Goal: Find specific page/section: Find specific page/section

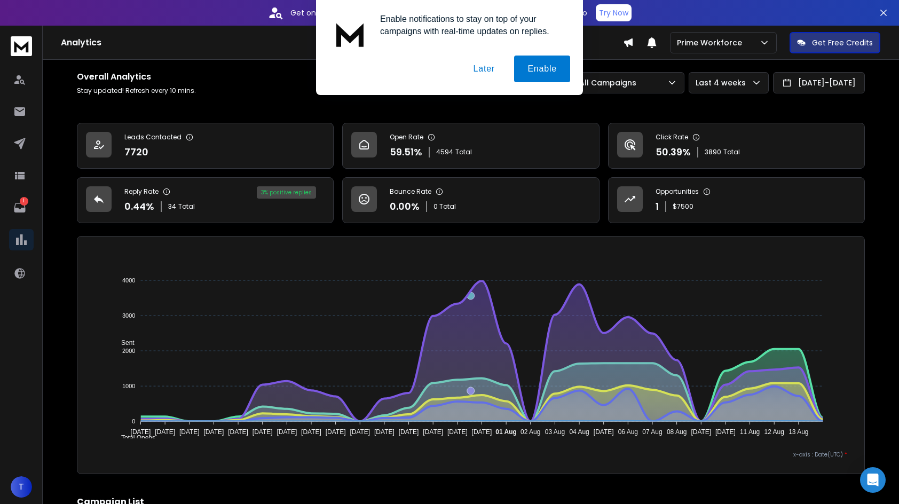
click at [490, 67] on button "Later" at bounding box center [484, 69] width 48 height 27
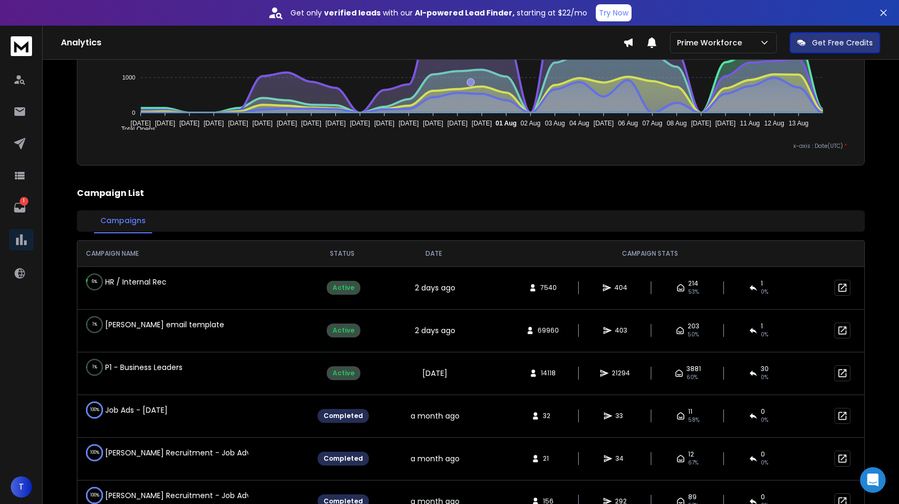
scroll to position [374, 0]
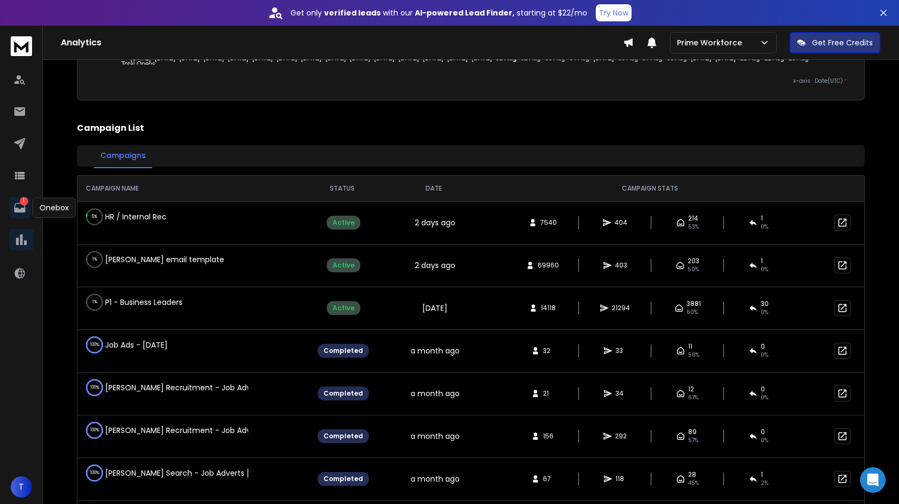
click at [25, 210] on icon at bounding box center [19, 208] width 11 height 10
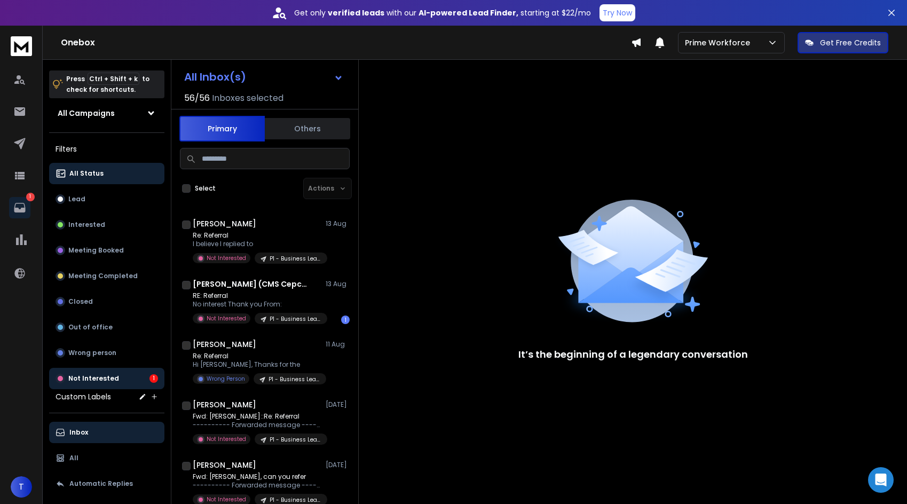
click at [99, 380] on p "Not Interested" at bounding box center [93, 378] width 51 height 9
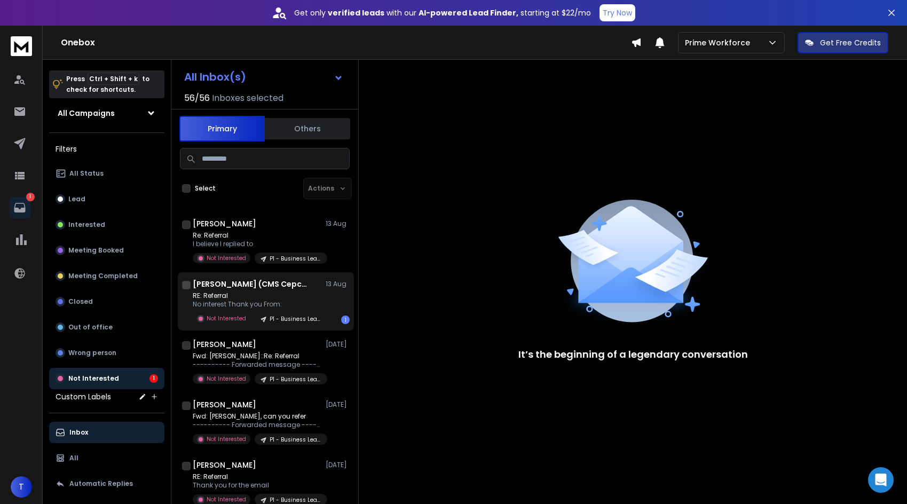
click at [213, 295] on p "RE: Referral" at bounding box center [257, 295] width 128 height 9
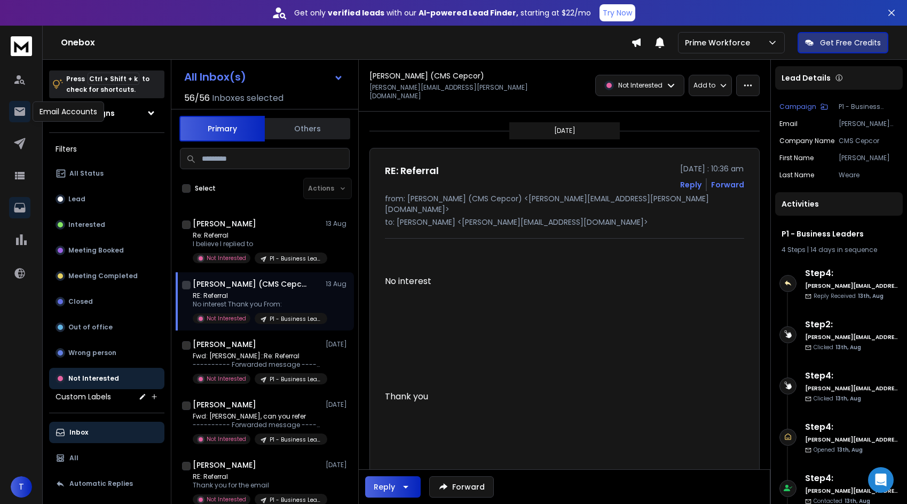
click at [25, 112] on icon at bounding box center [19, 111] width 13 height 13
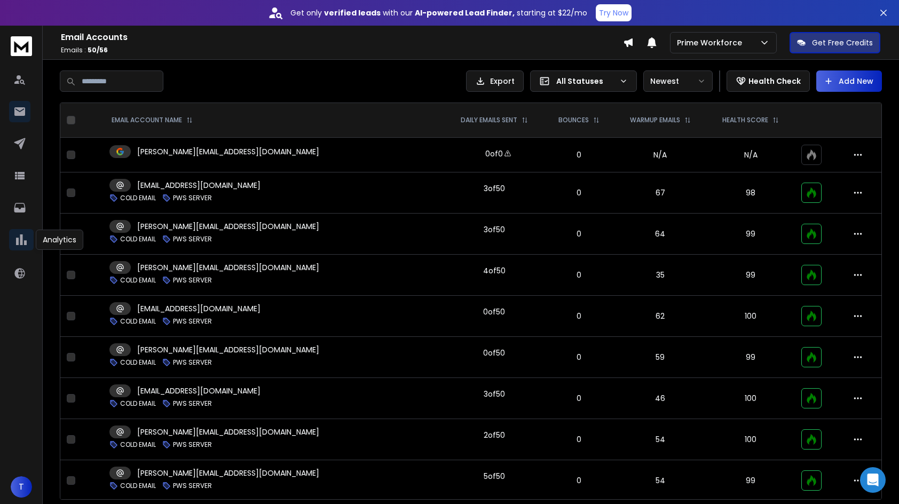
click at [26, 233] on icon at bounding box center [21, 240] width 16 height 16
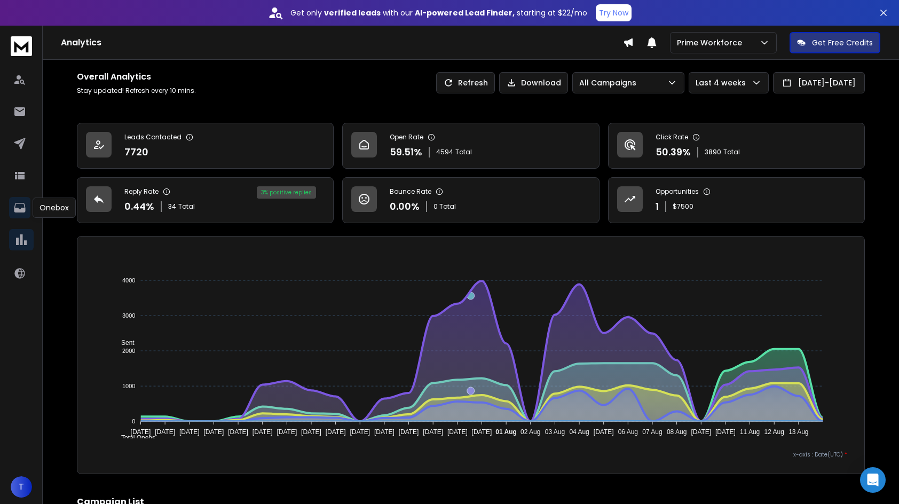
click at [24, 208] on icon at bounding box center [19, 208] width 11 height 10
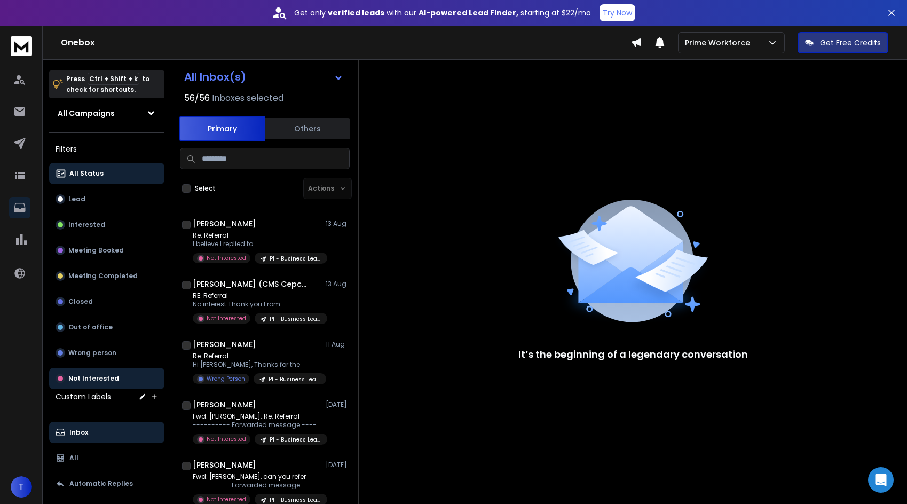
click at [100, 378] on p "Not Interested" at bounding box center [93, 378] width 51 height 9
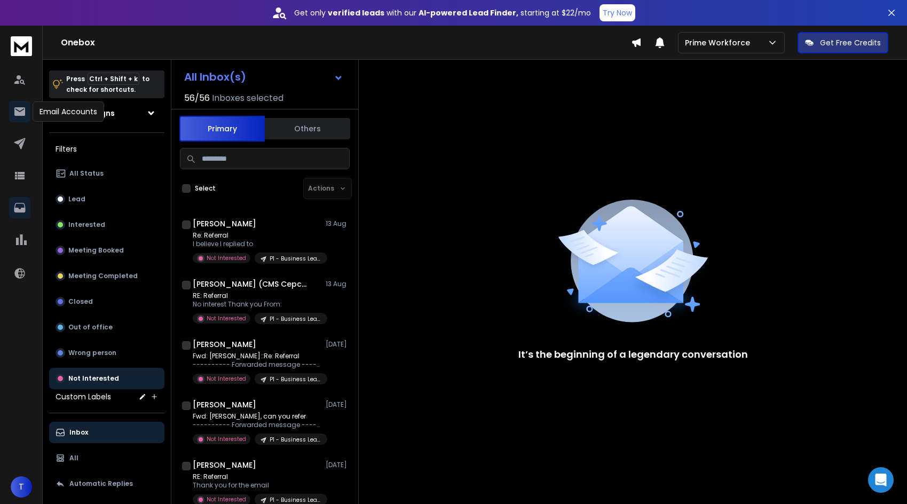
click at [17, 106] on icon at bounding box center [19, 111] width 13 height 13
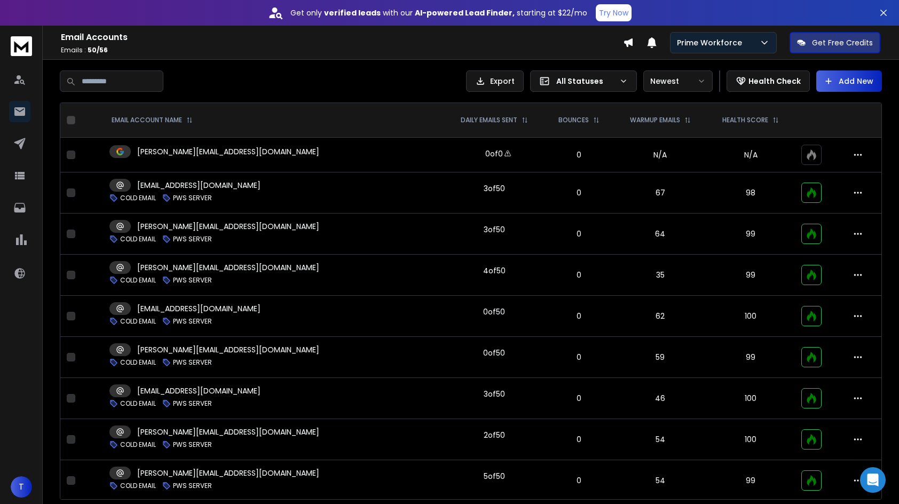
click at [677, 50] on button "Prime Workforce" at bounding box center [723, 42] width 107 height 21
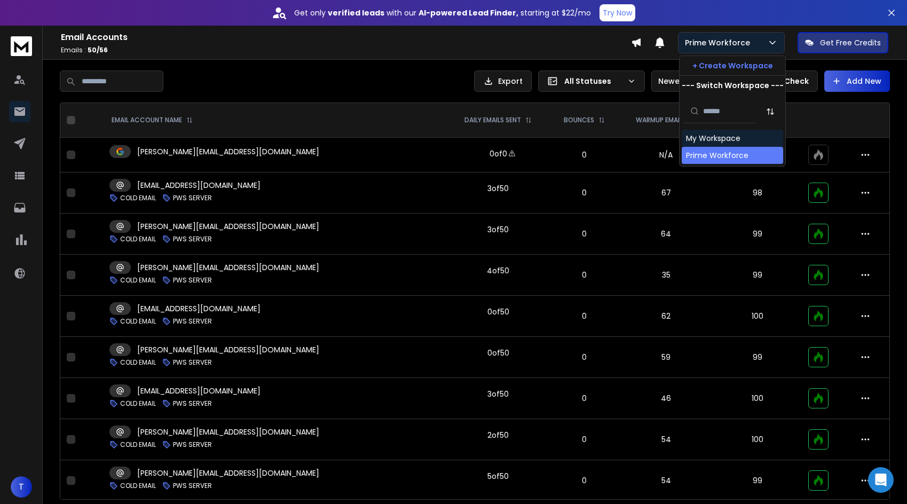
click at [700, 46] on p "Prime Workforce" at bounding box center [719, 42] width 69 height 11
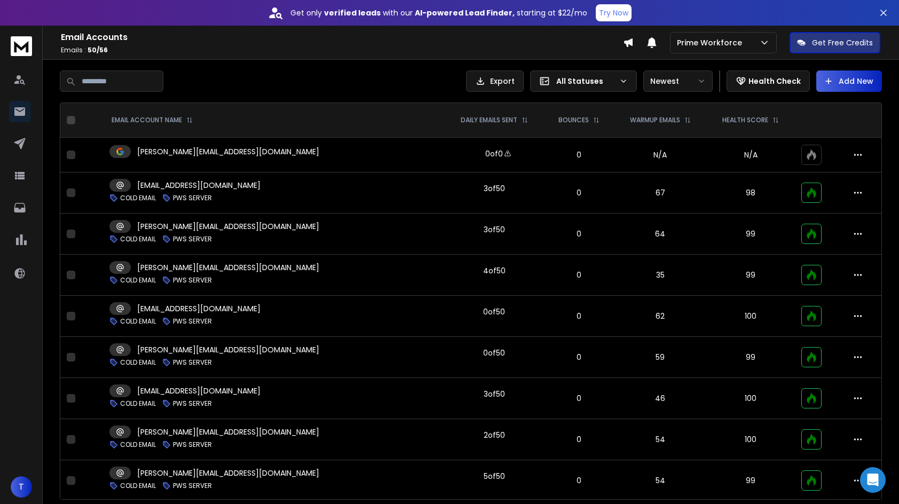
click at [489, 46] on p "Emails : 50 / 56" at bounding box center [342, 50] width 562 height 9
click at [22, 242] on icon at bounding box center [21, 239] width 11 height 11
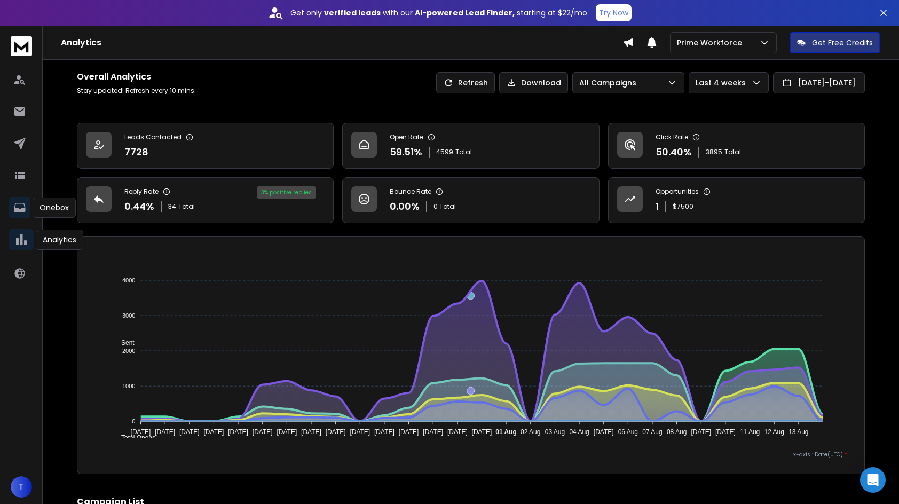
click at [19, 203] on icon at bounding box center [19, 208] width 11 height 10
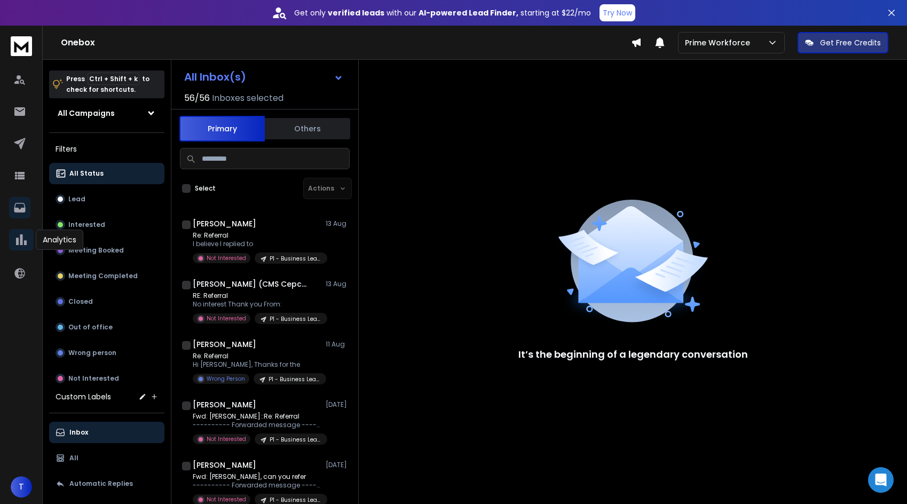
click at [22, 236] on icon at bounding box center [21, 239] width 11 height 11
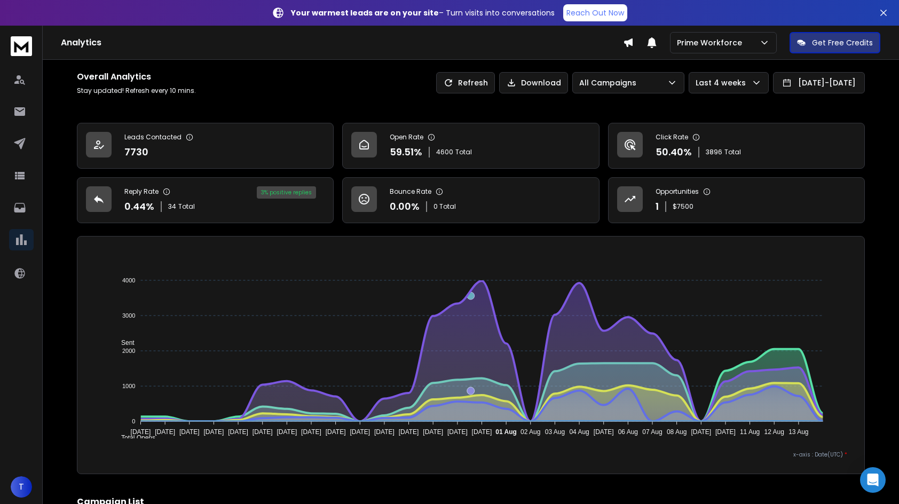
drag, startPoint x: 163, startPoint y: 43, endPoint x: 158, endPoint y: 37, distance: 7.9
click at [158, 37] on h1 "Analytics" at bounding box center [342, 42] width 562 height 13
click at [180, 204] on span "Total" at bounding box center [186, 206] width 17 height 9
click at [26, 211] on link at bounding box center [19, 207] width 21 height 21
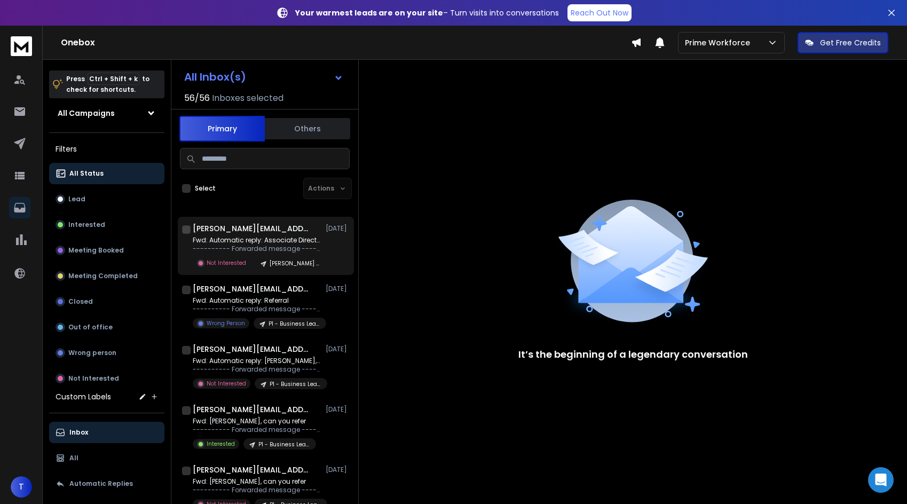
scroll to position [480, 0]
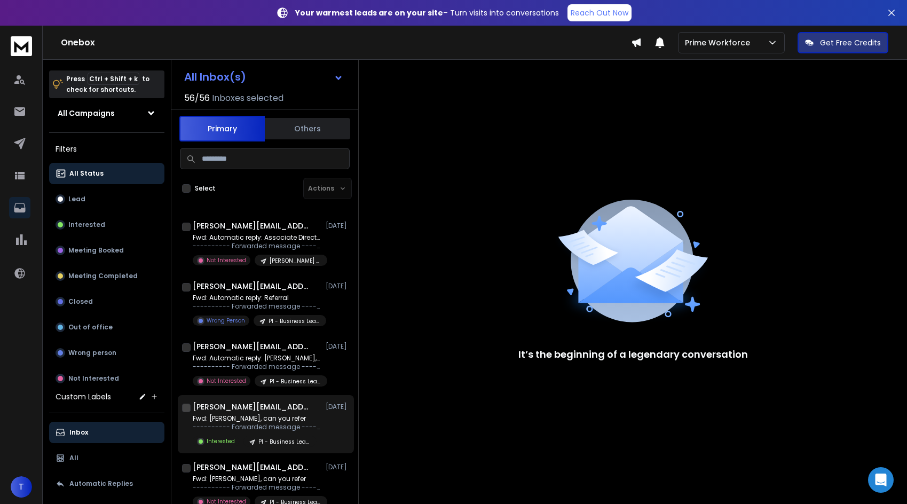
click at [260, 412] on div "[PERSON_NAME][EMAIL_ADDRESS][DOMAIN_NAME] [DATE] Fwd: [PERSON_NAME], can you re…" at bounding box center [271, 423] width 157 height 45
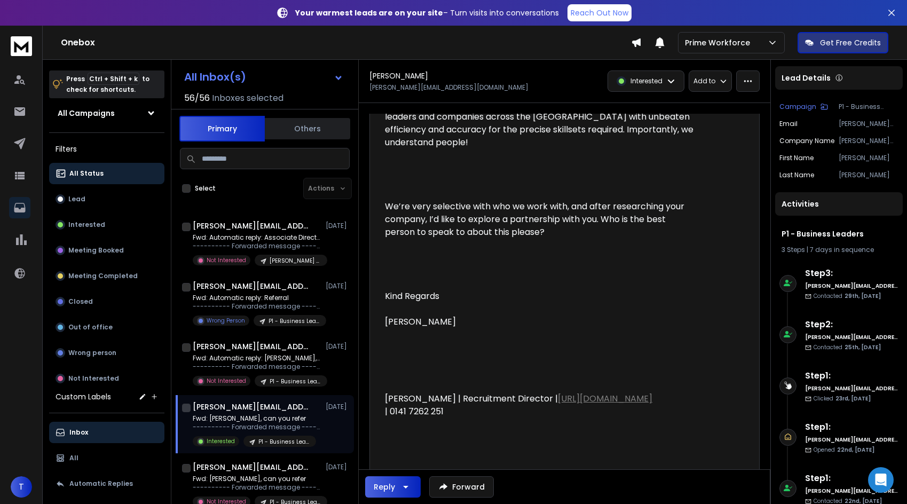
scroll to position [1441, 0]
